Goal: Task Accomplishment & Management: Manage account settings

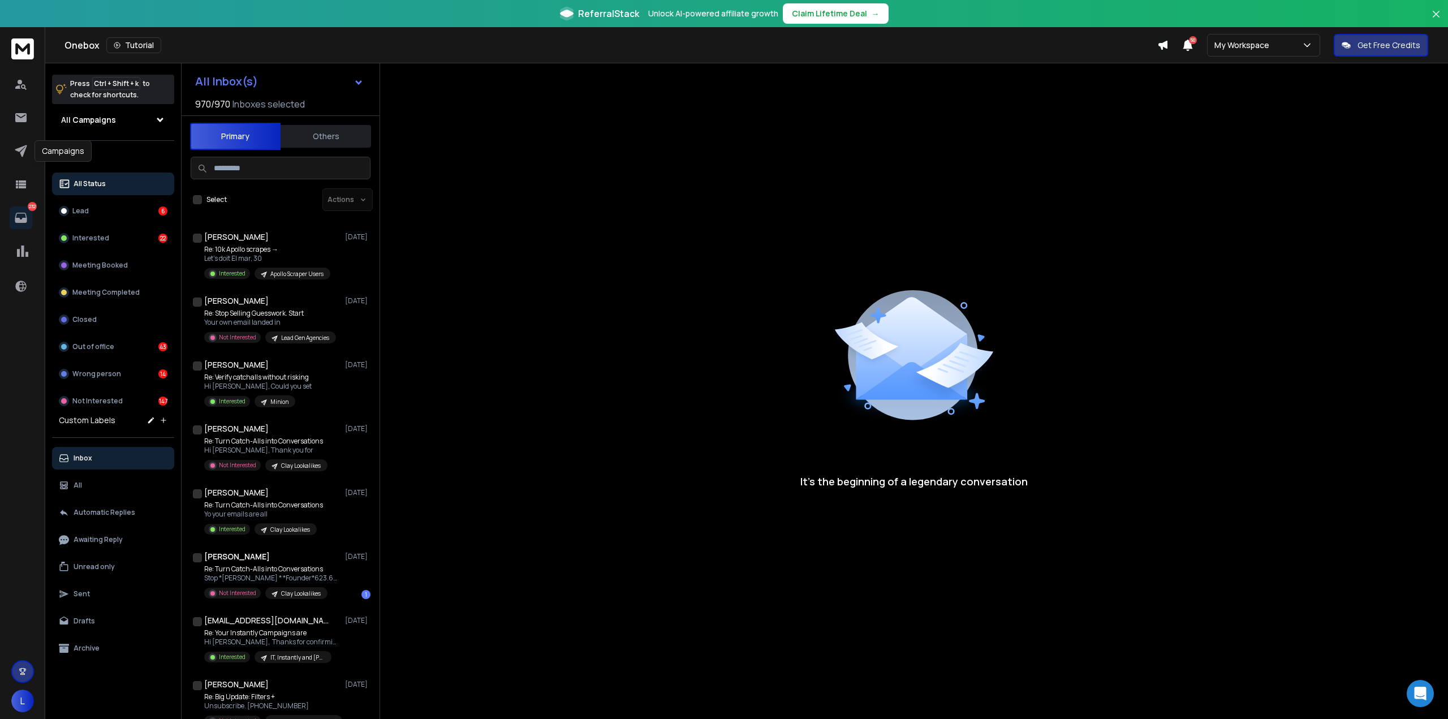
click at [28, 148] on link at bounding box center [21, 151] width 23 height 23
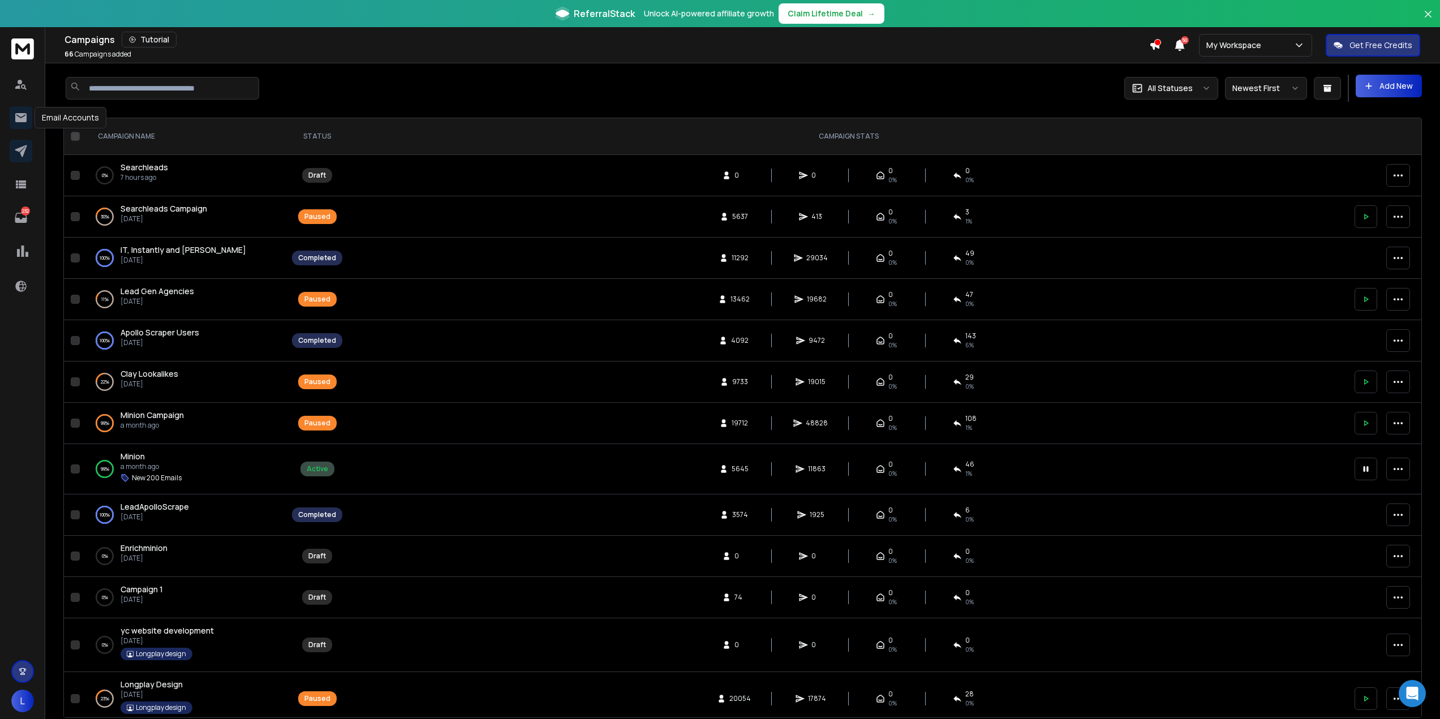
click at [11, 123] on link at bounding box center [21, 117] width 23 height 23
click at [21, 120] on icon at bounding box center [20, 117] width 11 height 9
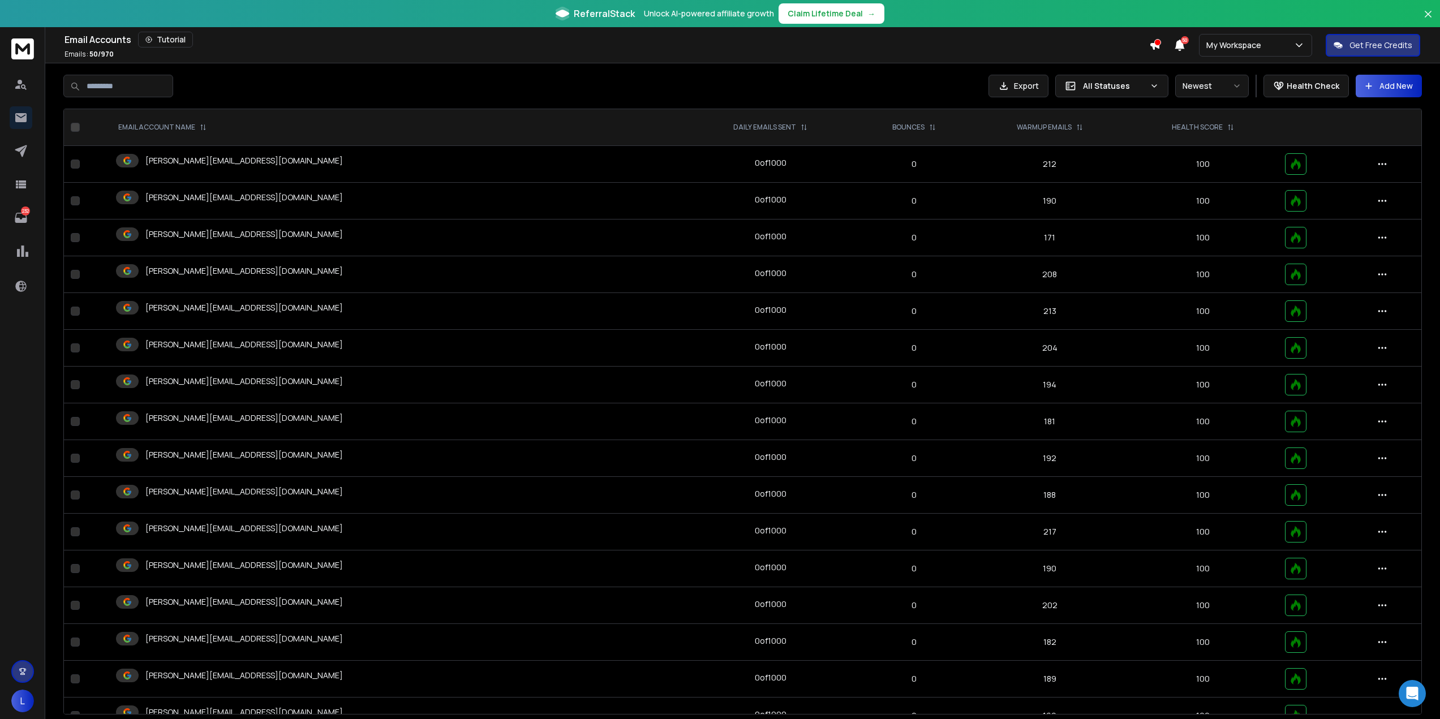
click at [998, 295] on td "213" at bounding box center [1049, 311] width 157 height 37
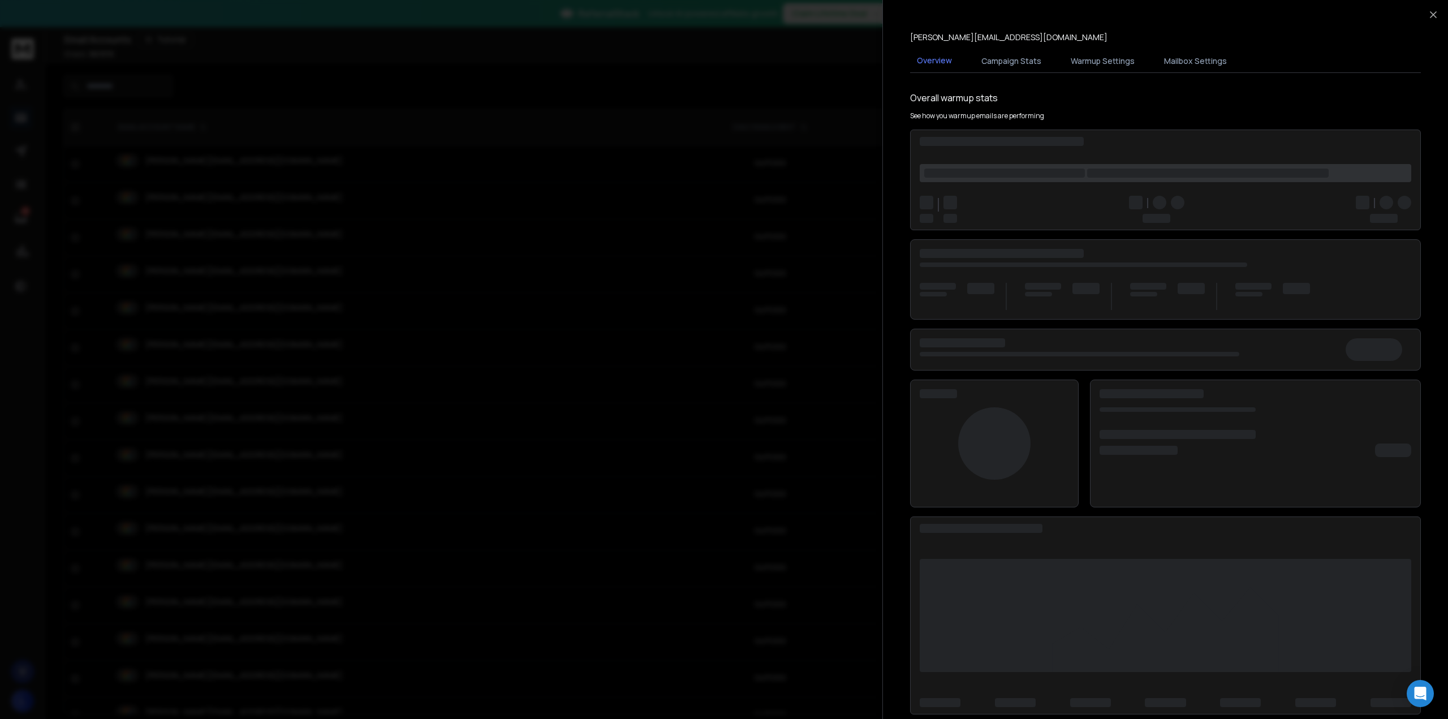
click at [513, 156] on div at bounding box center [724, 359] width 1448 height 719
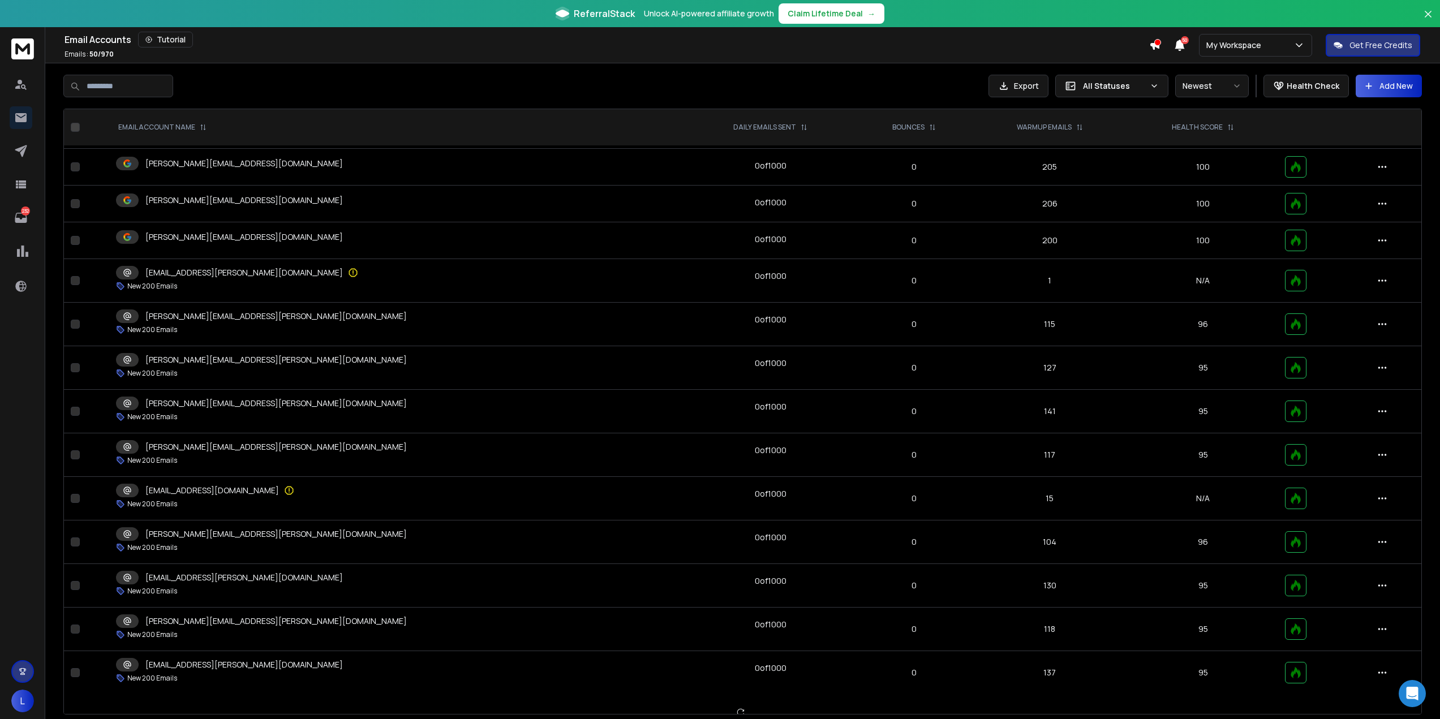
scroll to position [1365, 0]
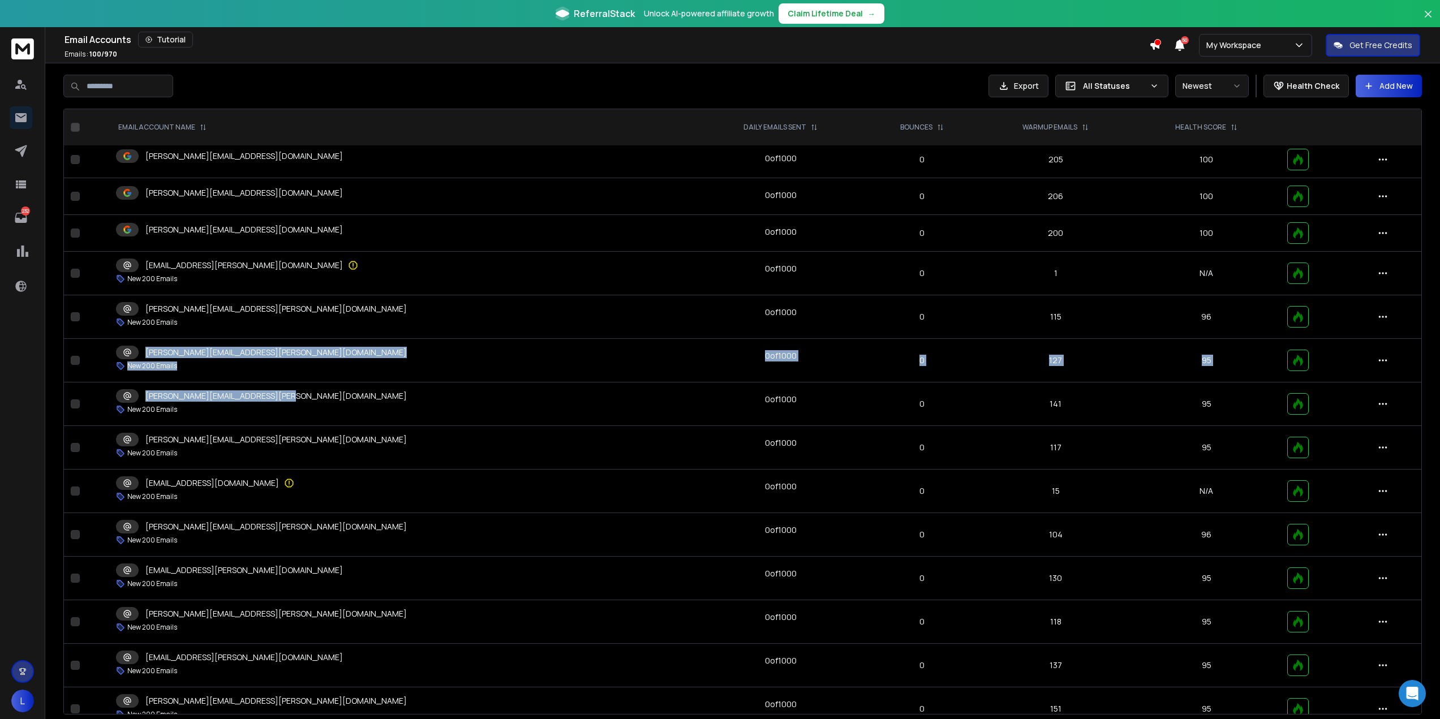
drag, startPoint x: 295, startPoint y: 393, endPoint x: 114, endPoint y: 343, distance: 187.7
copy tbody "reese.coleman@enrichmntly.info New 200 Emails 0 of 1000 0 127 95 reagan.flores@…"
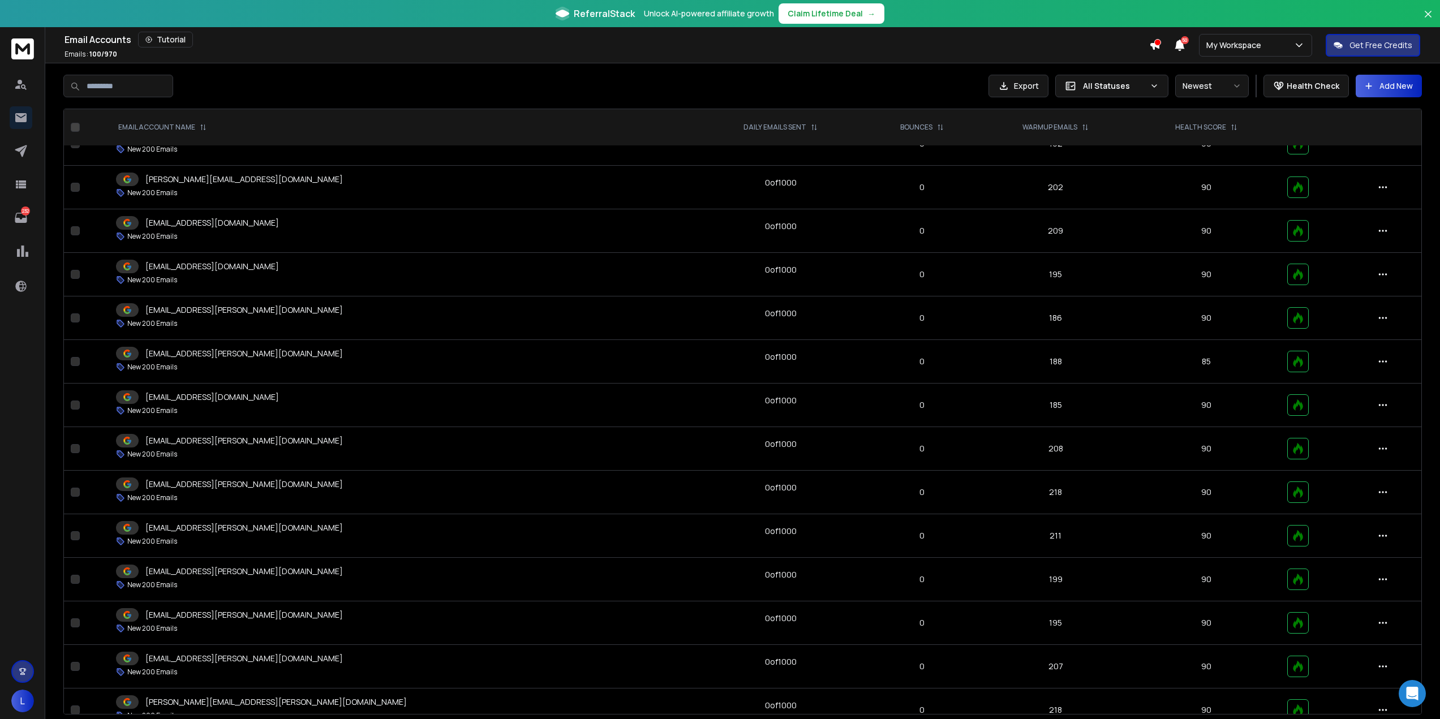
scroll to position [2327, 0]
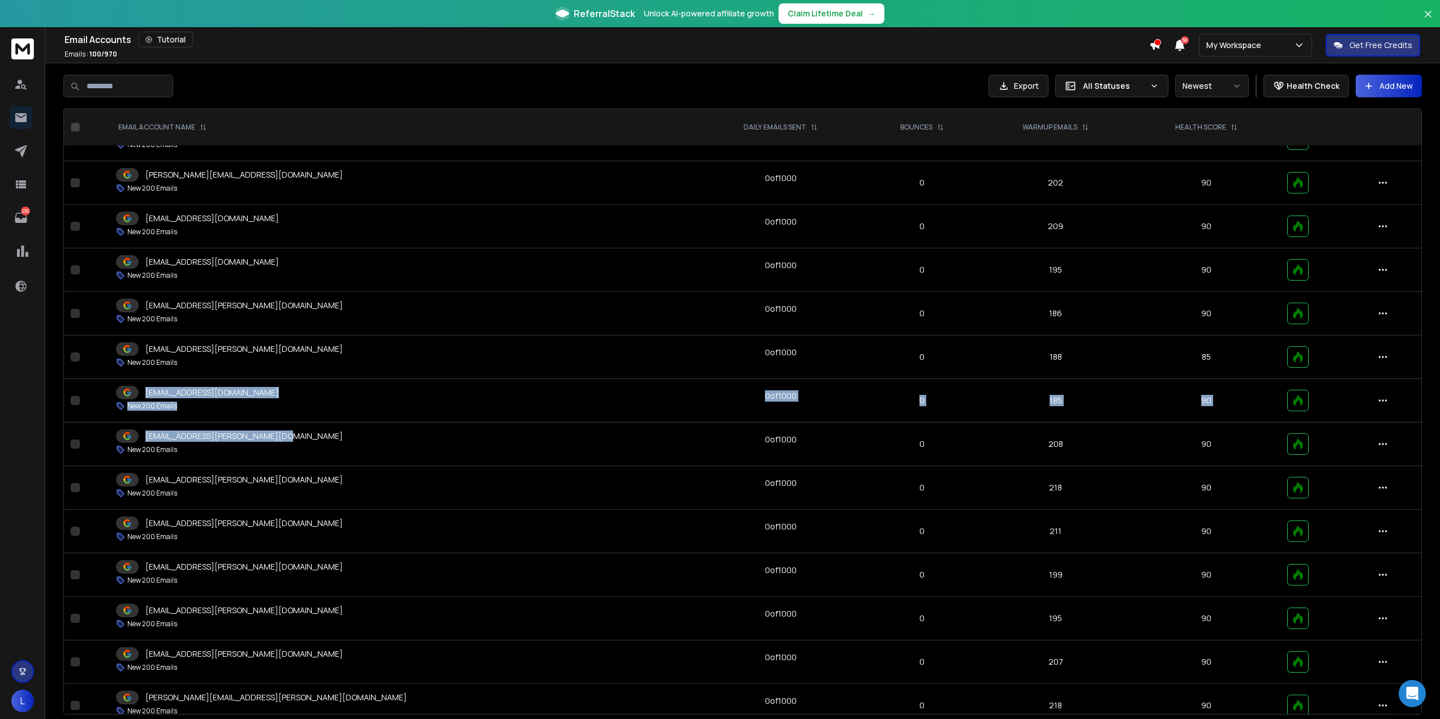
drag, startPoint x: 318, startPoint y: 436, endPoint x: 79, endPoint y: 387, distance: 244.2
copy tbody "lea.cook@proenrichment.info New 200 Emails 0 of 1000 0 185 90 ada.castillo@enri…"
click at [29, 140] on link at bounding box center [21, 151] width 23 height 23
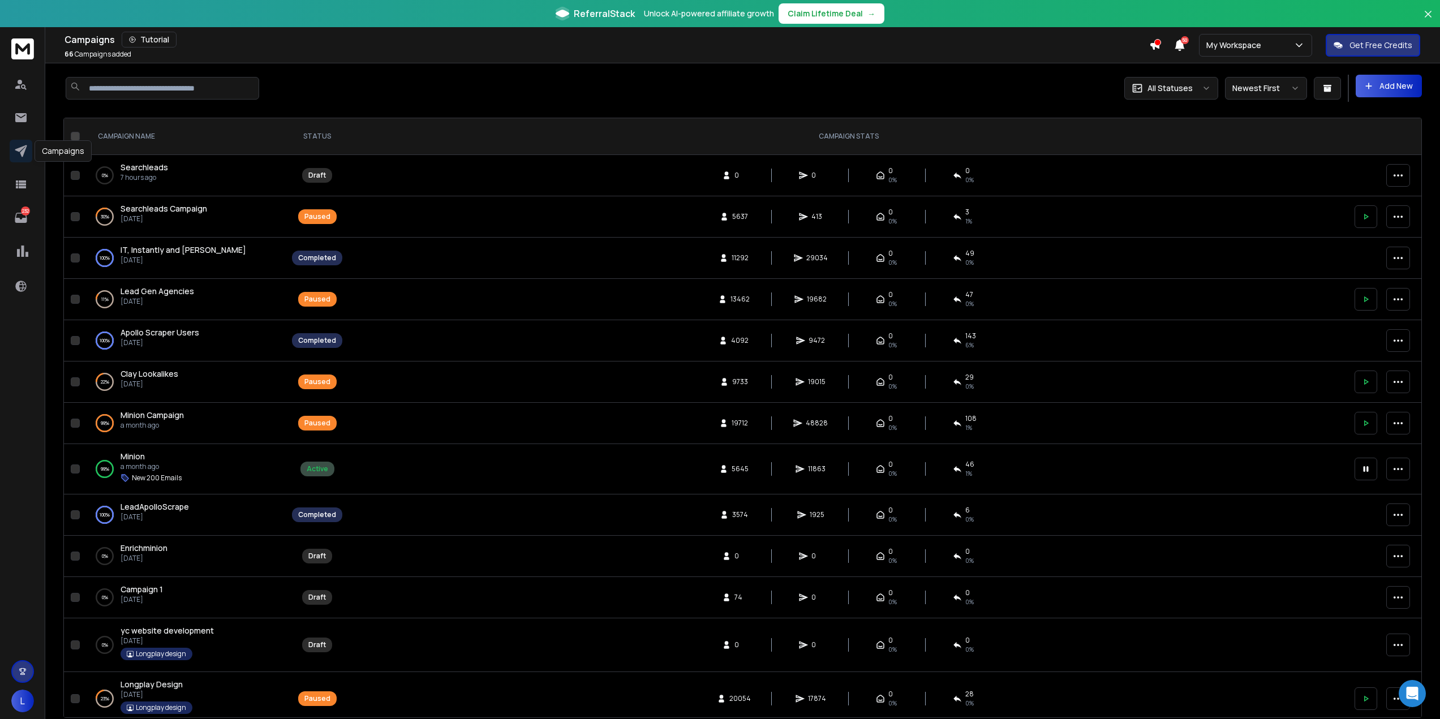
click at [450, 113] on div "Campaigns 66 Campaigns Added All Statuses Newest First Add New CAMPAIGN NAME ST…" at bounding box center [742, 434] width 1358 height 719
click at [163, 203] on span "Searchleads Campaign" at bounding box center [163, 208] width 87 height 11
click at [165, 205] on span "Searchleads Campaign" at bounding box center [163, 208] width 87 height 11
click at [191, 214] on p "8 days ago" at bounding box center [163, 218] width 87 height 9
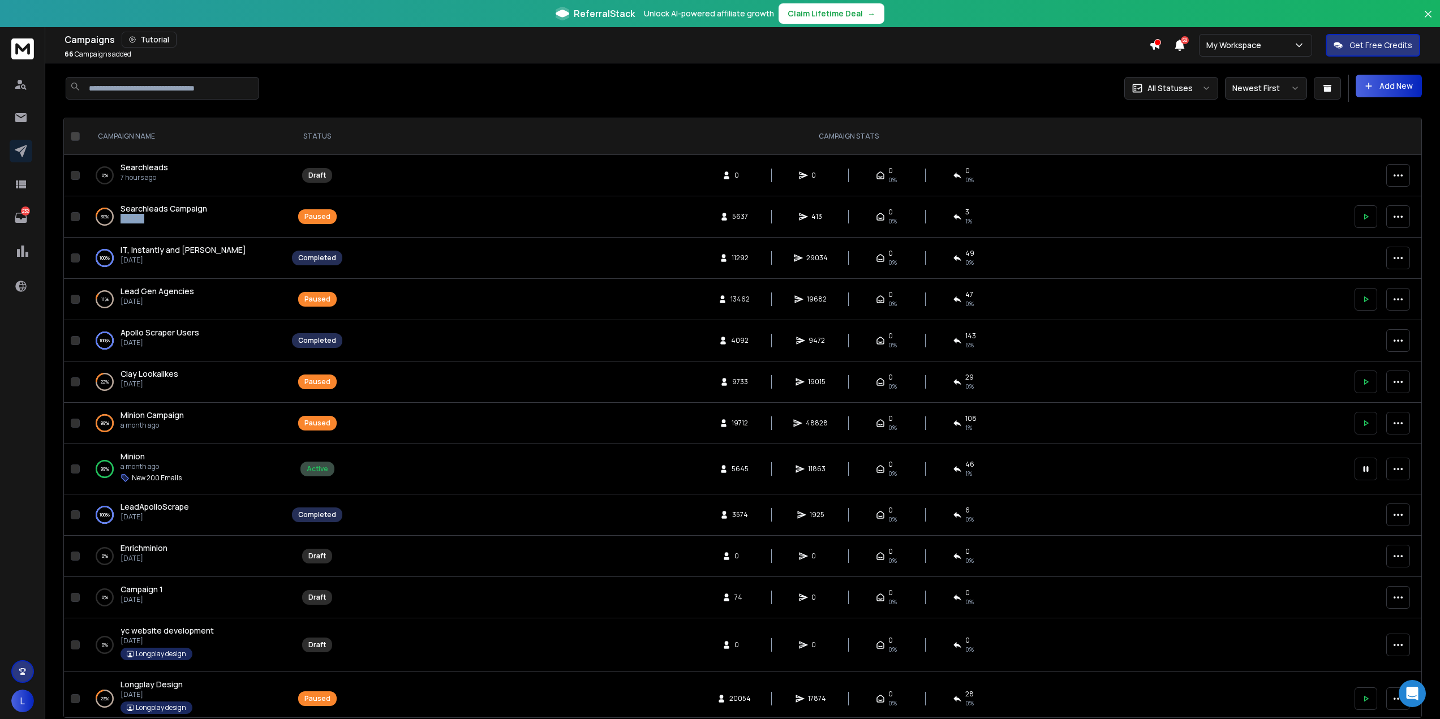
click at [191, 214] on p "8 days ago" at bounding box center [163, 218] width 87 height 9
click at [190, 209] on span "Searchleads Campaign" at bounding box center [163, 208] width 87 height 11
click at [107, 217] on p "30 %" at bounding box center [105, 216] width 8 height 11
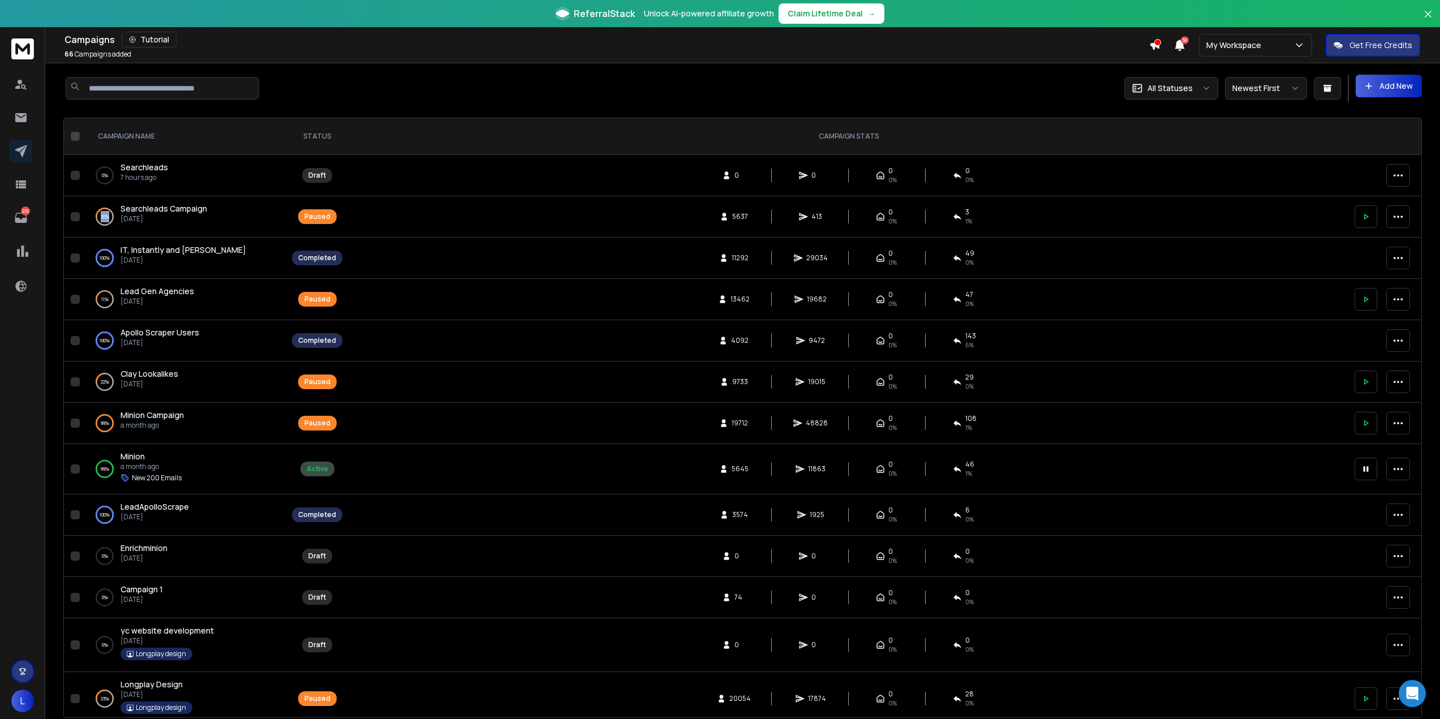
click at [107, 217] on p "30 %" at bounding box center [105, 216] width 8 height 11
click at [181, 203] on span "Searchleads Campaign" at bounding box center [163, 208] width 87 height 11
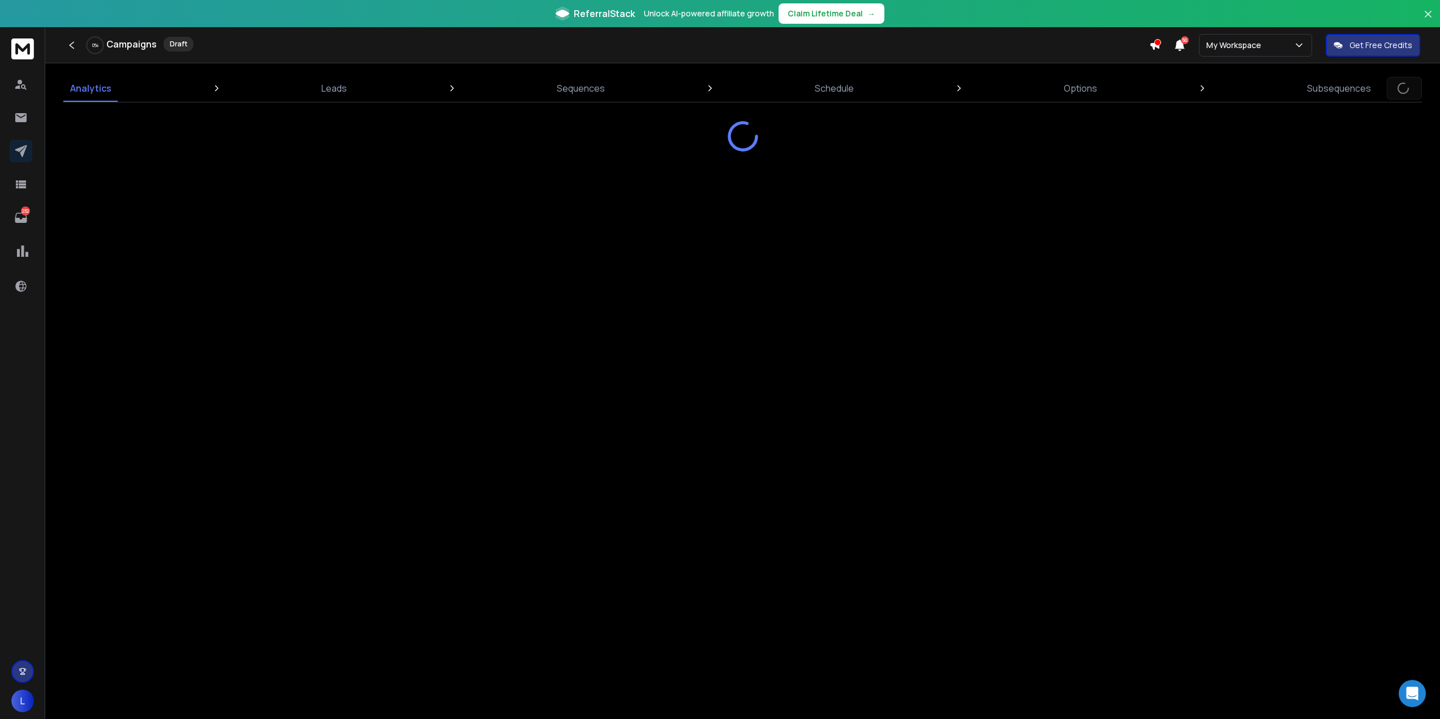
click at [180, 208] on div at bounding box center [742, 477] width 1349 height 719
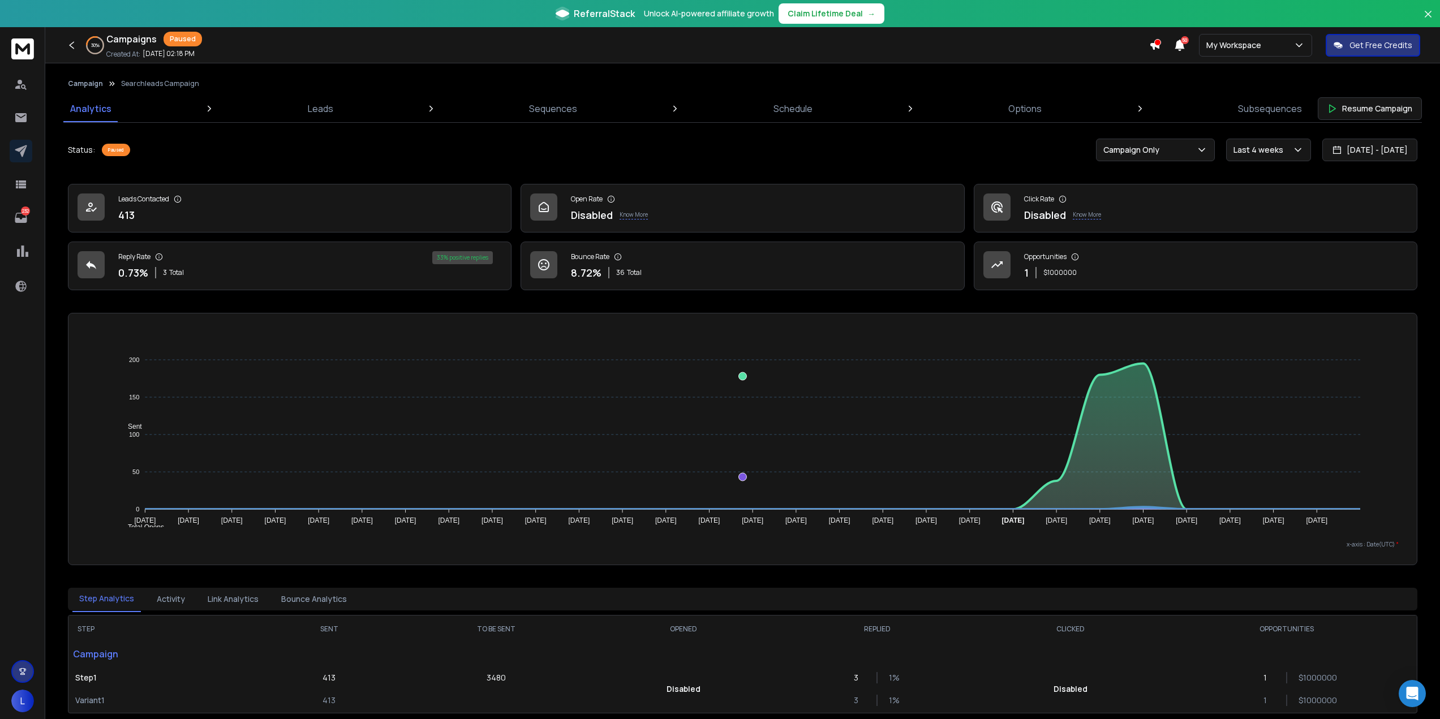
click at [516, 145] on div "Status: Paused Resume Campaign Campaign Only Last 4 weeks 11 Sep 2025 - 09 Oct …" at bounding box center [742, 150] width 1349 height 23
click at [561, 104] on p "Sequences" at bounding box center [553, 109] width 48 height 14
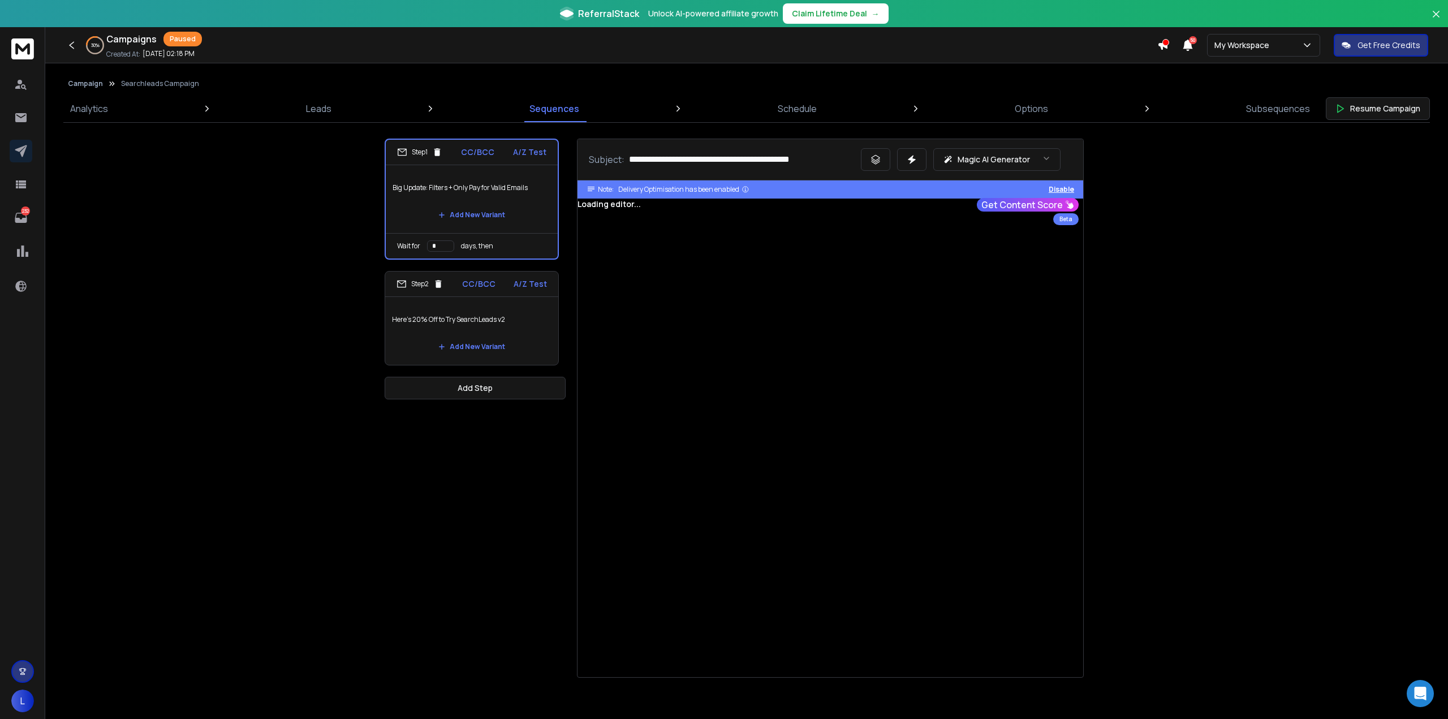
click at [727, 167] on div "**********" at bounding box center [831, 159] width 506 height 41
click at [728, 163] on input "**********" at bounding box center [739, 160] width 221 height 14
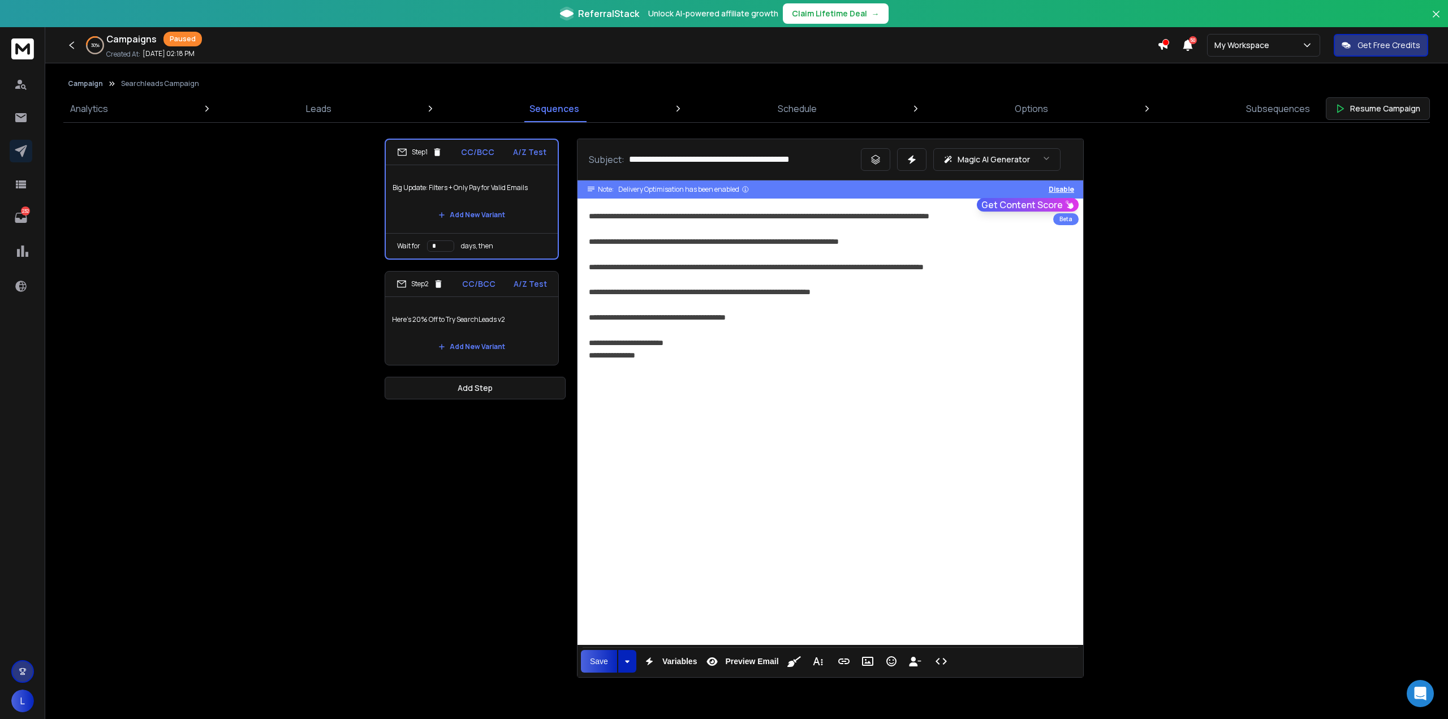
click at [728, 163] on input "**********" at bounding box center [739, 160] width 221 height 14
click at [630, 278] on div "**********" at bounding box center [830, 286] width 483 height 152
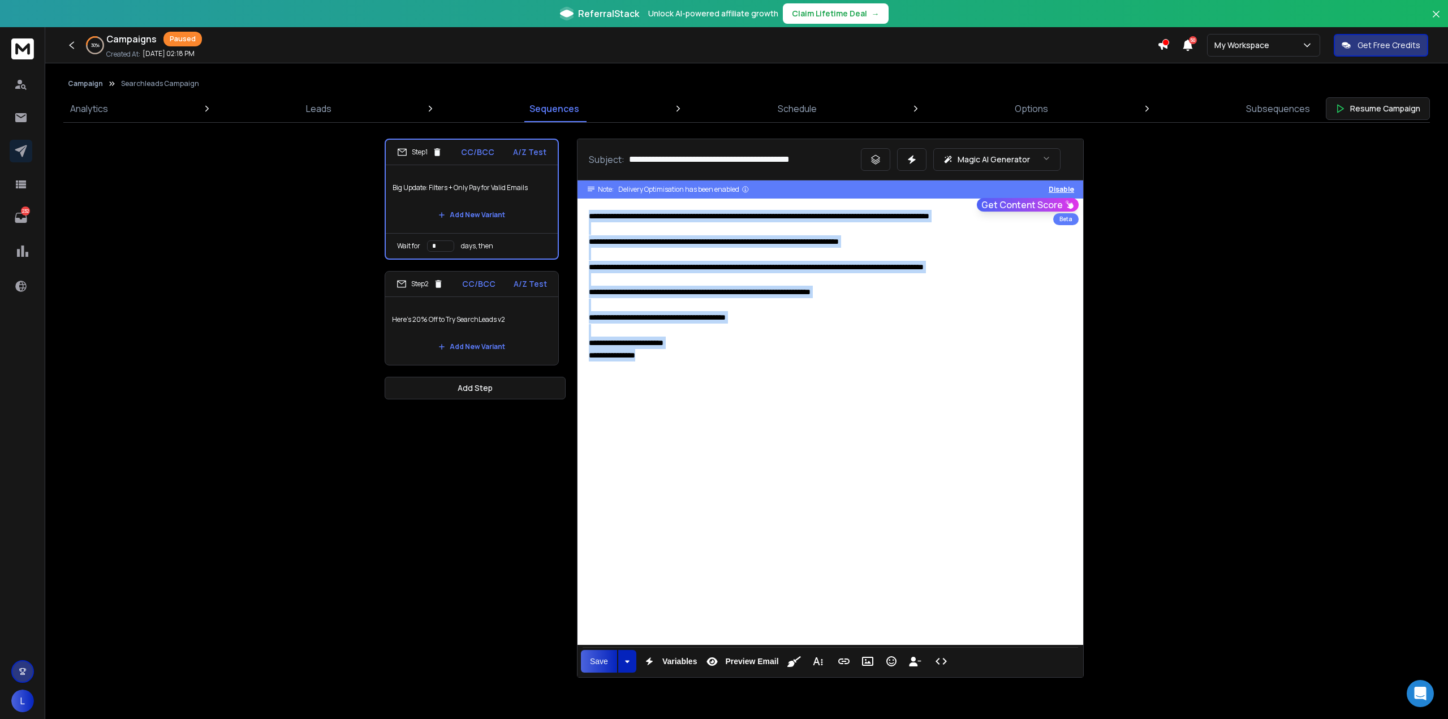
copy div "**********"
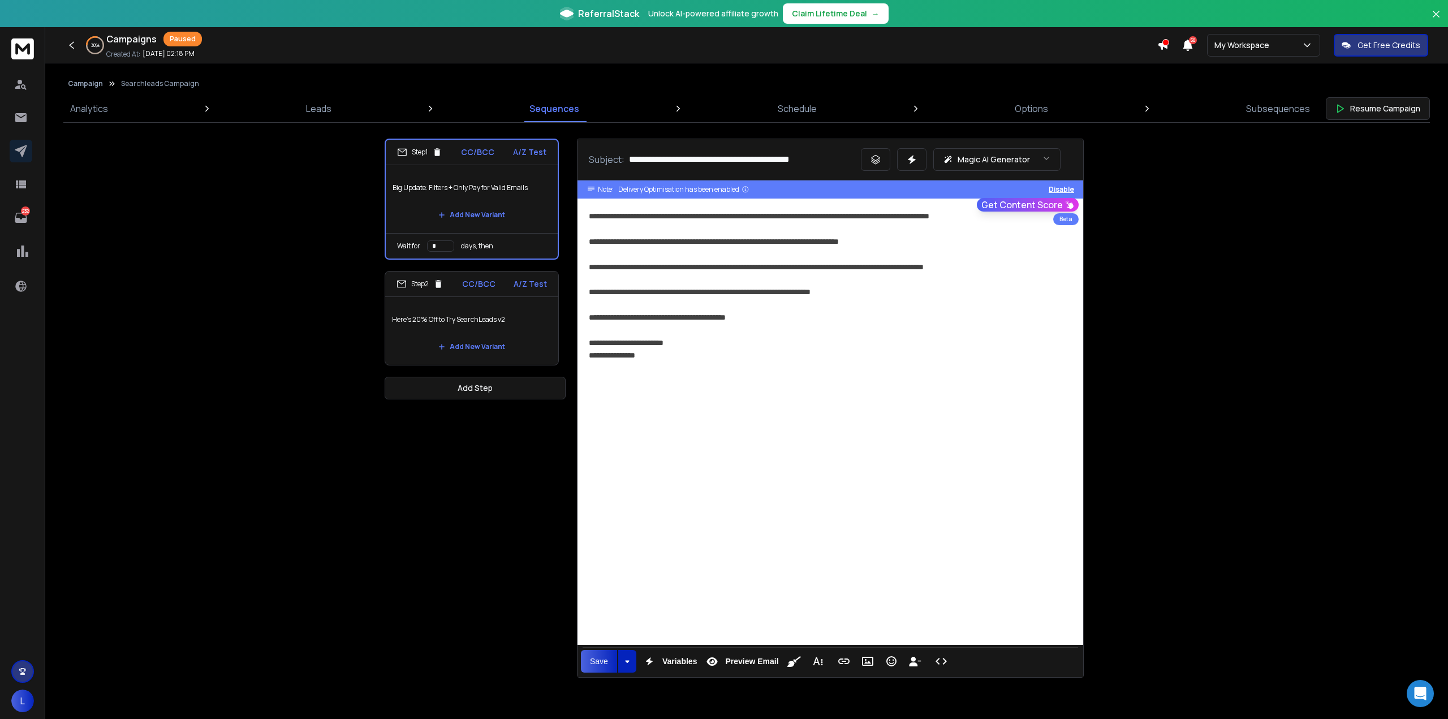
click at [323, 539] on div "**********" at bounding box center [746, 408] width 1367 height 548
click at [79, 32] on div "30 % Campaigns Paused Created At: Oct 01, 2025, 02:18 PM" at bounding box center [132, 45] width 137 height 27
click at [72, 42] on icon at bounding box center [72, 45] width 10 height 10
